Goal: Check status: Check status

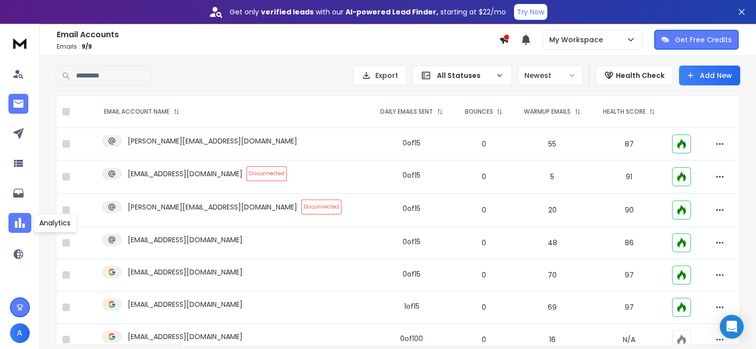
click at [23, 220] on icon at bounding box center [19, 223] width 15 height 15
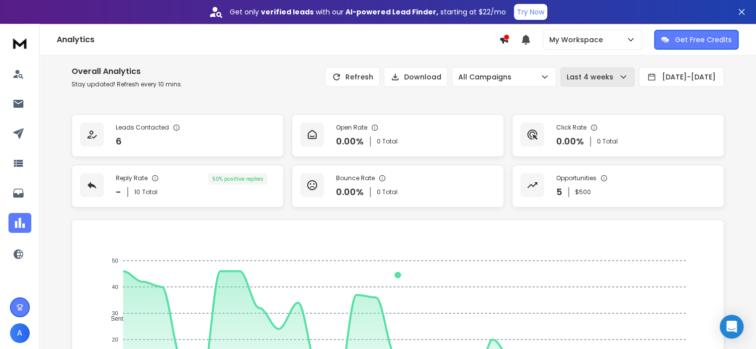
click at [565, 70] on button "Last 4 weeks" at bounding box center [597, 77] width 75 height 20
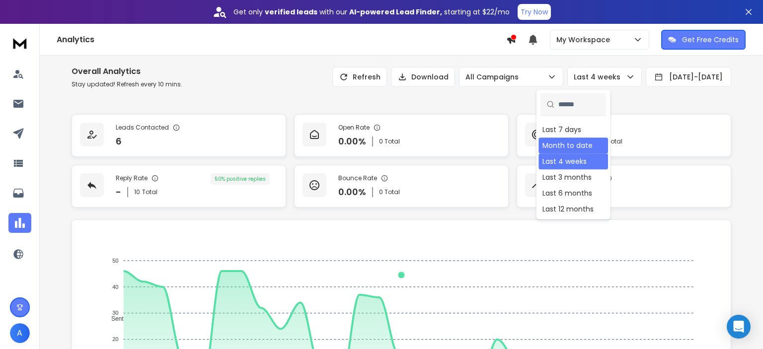
click at [583, 144] on div "Month to date" at bounding box center [568, 146] width 50 height 10
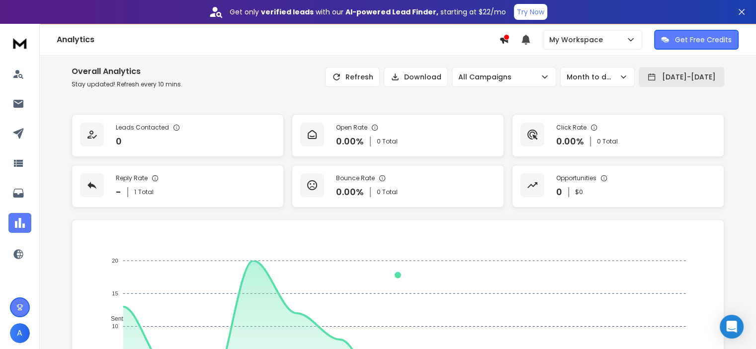
click at [639, 73] on button "01 Aug 2025 - 14 Aug 2025" at bounding box center [681, 77] width 85 height 20
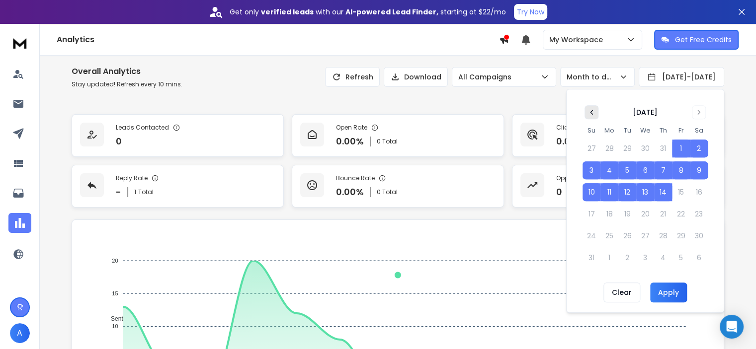
click at [594, 107] on button "Go to previous month" at bounding box center [592, 112] width 14 height 14
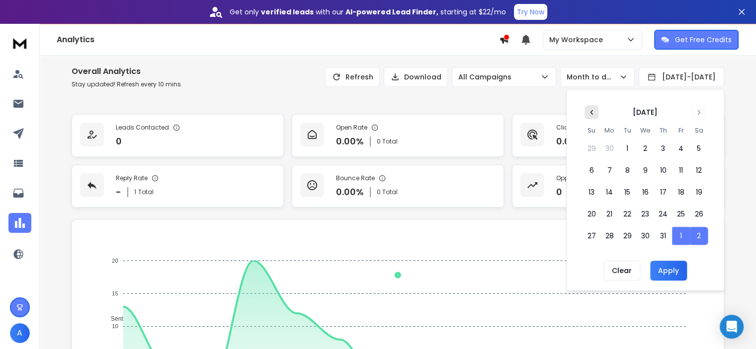
click at [594, 107] on button "Go to previous month" at bounding box center [592, 112] width 14 height 14
click at [665, 271] on button "Apply" at bounding box center [668, 271] width 37 height 20
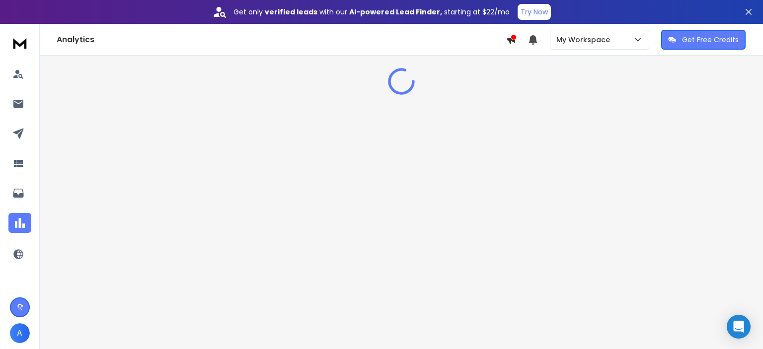
click at [118, 166] on div "Get only verified leads with our AI-powered Lead Finder, starting at $22/mo Try…" at bounding box center [381, 174] width 763 height 349
click at [18, 218] on icon at bounding box center [19, 223] width 15 height 15
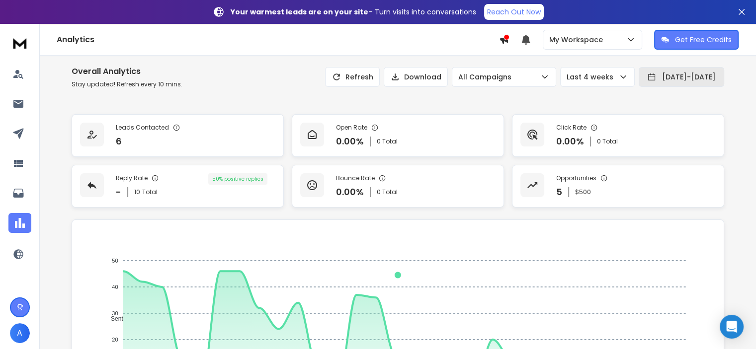
click at [655, 76] on button "16 Jul 2025 - 14 Aug 2025" at bounding box center [681, 77] width 85 height 20
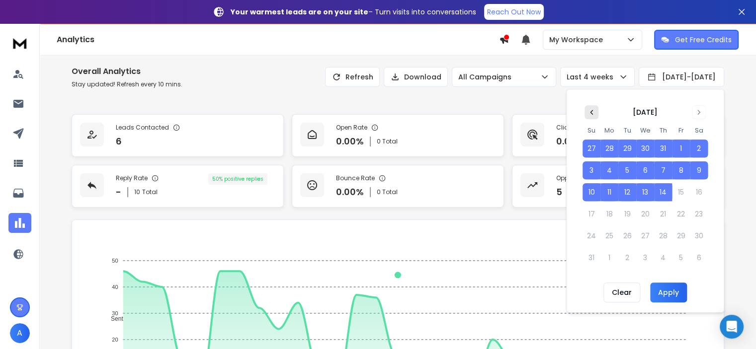
click at [588, 110] on icon "Go to previous month" at bounding box center [592, 112] width 8 height 8
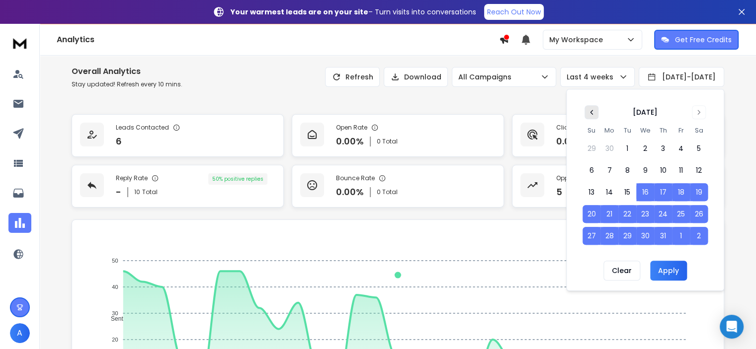
click at [588, 110] on icon "Go to previous month" at bounding box center [592, 112] width 8 height 8
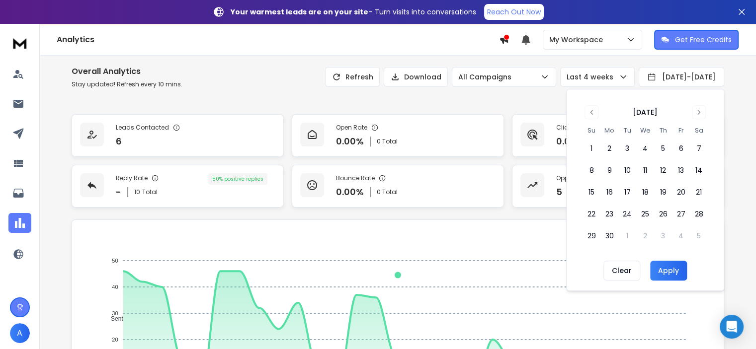
click at [674, 267] on button "Apply" at bounding box center [668, 271] width 37 height 20
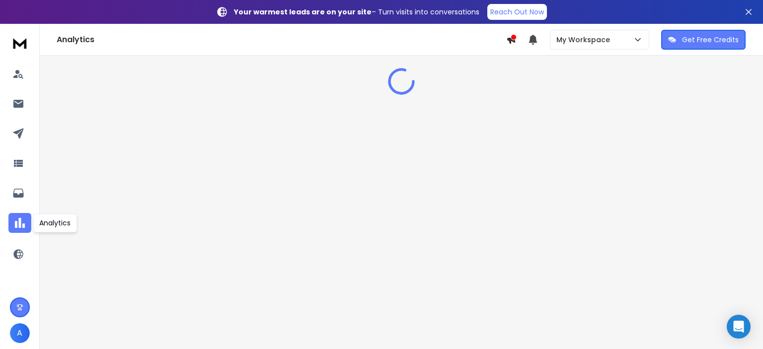
click at [20, 223] on icon at bounding box center [20, 223] width 10 height 10
click at [16, 216] on icon at bounding box center [19, 223] width 15 height 15
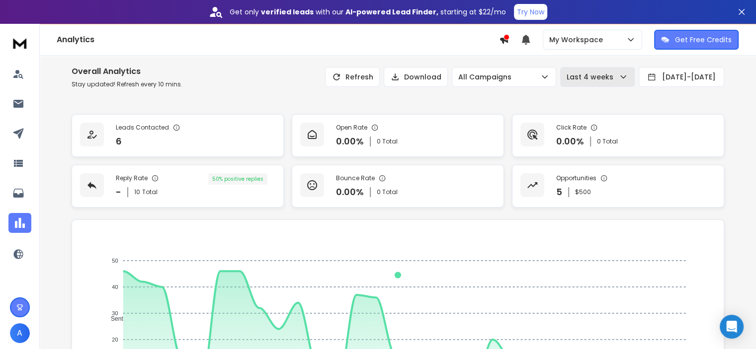
click at [577, 73] on p "Last 4 weeks" at bounding box center [592, 77] width 51 height 10
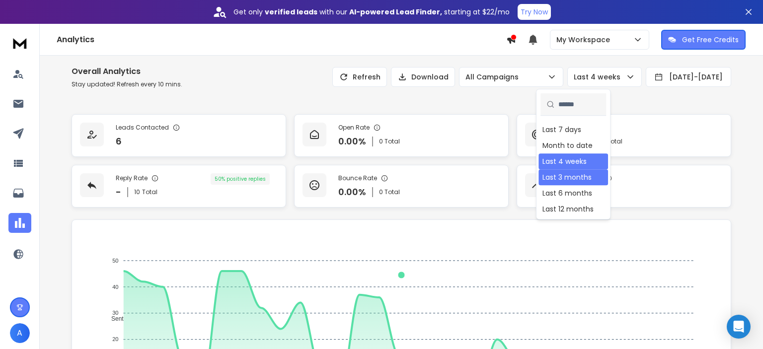
click at [575, 175] on div "Last 3 months" at bounding box center [567, 177] width 49 height 10
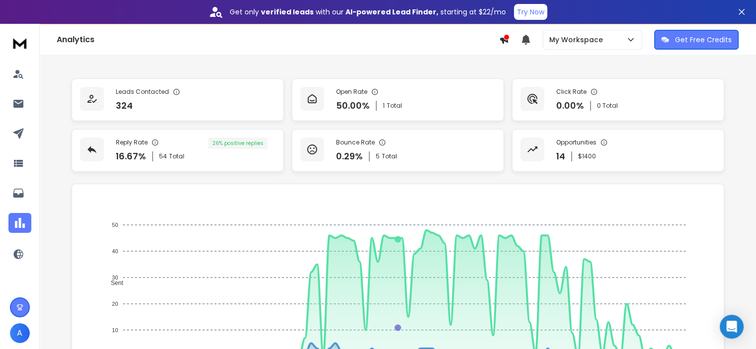
scroll to position [37, 0]
